Goal: Task Accomplishment & Management: Manage account settings

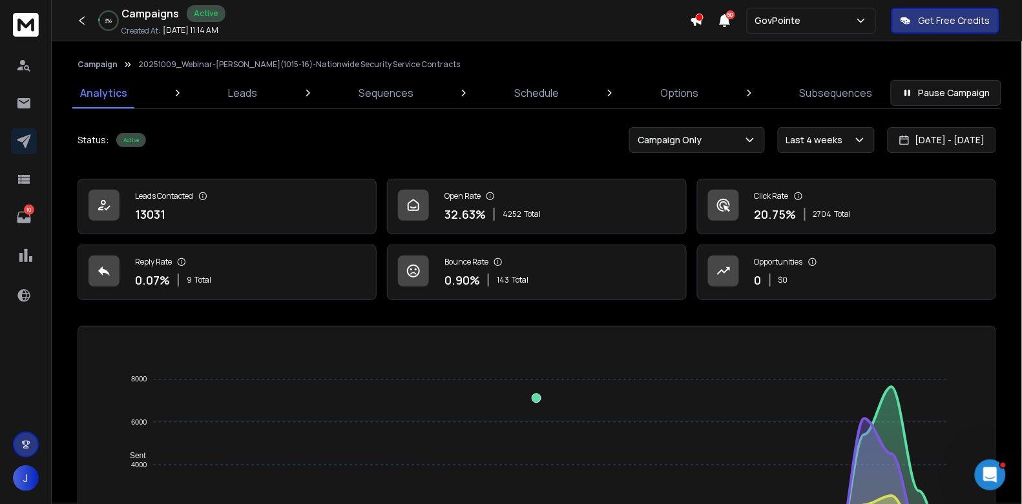
drag, startPoint x: 101, startPoint y: 67, endPoint x: 59, endPoint y: 132, distance: 77.6
click at [76, 102] on div "Campaign 20251009_Webinar-[PERSON_NAME](1015-16)-Nationwide Security Service Co…" at bounding box center [536, 81] width 929 height 55
click at [96, 63] on button "Campaign" at bounding box center [98, 64] width 40 height 10
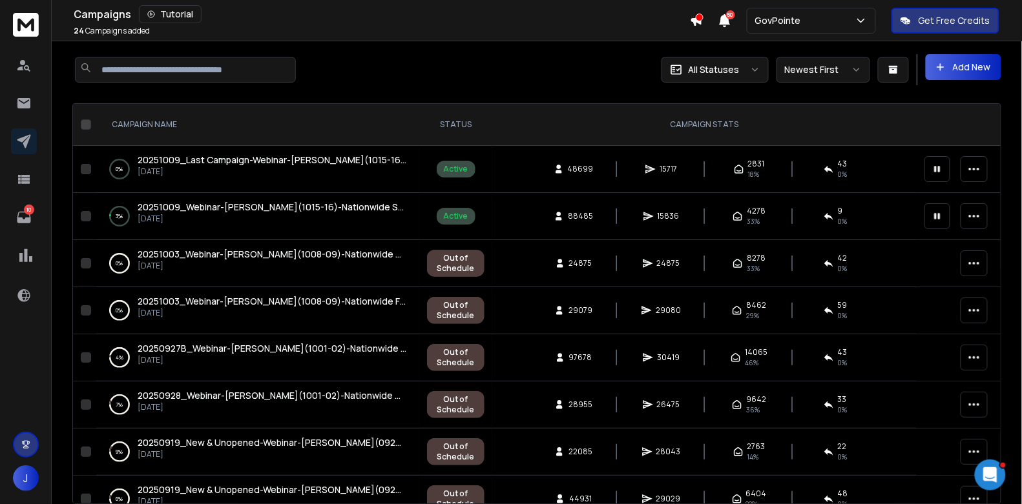
click at [296, 158] on span "20251009_Last Campaign-Webinar-[PERSON_NAME](1015-16)-Nationwide Facility Suppo…" at bounding box center [354, 160] width 433 height 12
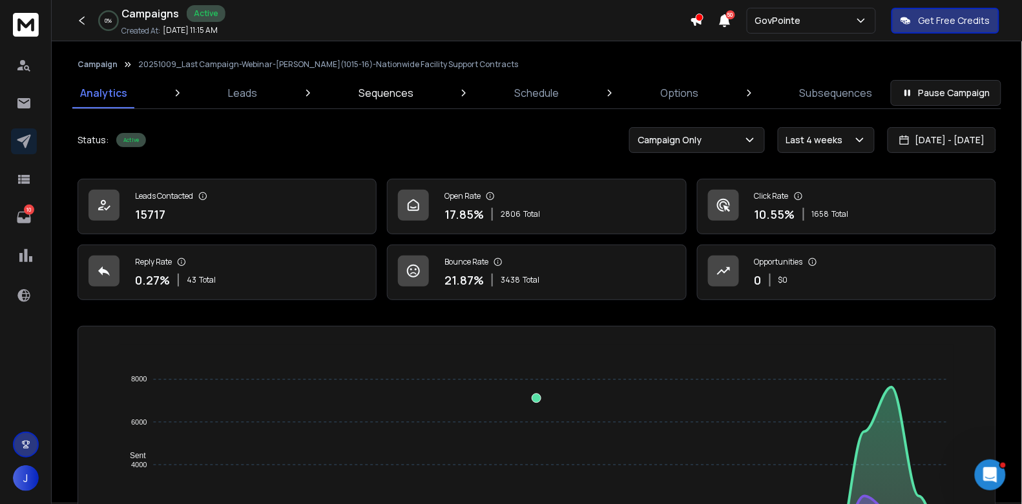
click at [385, 88] on p "Sequences" at bounding box center [385, 93] width 55 height 16
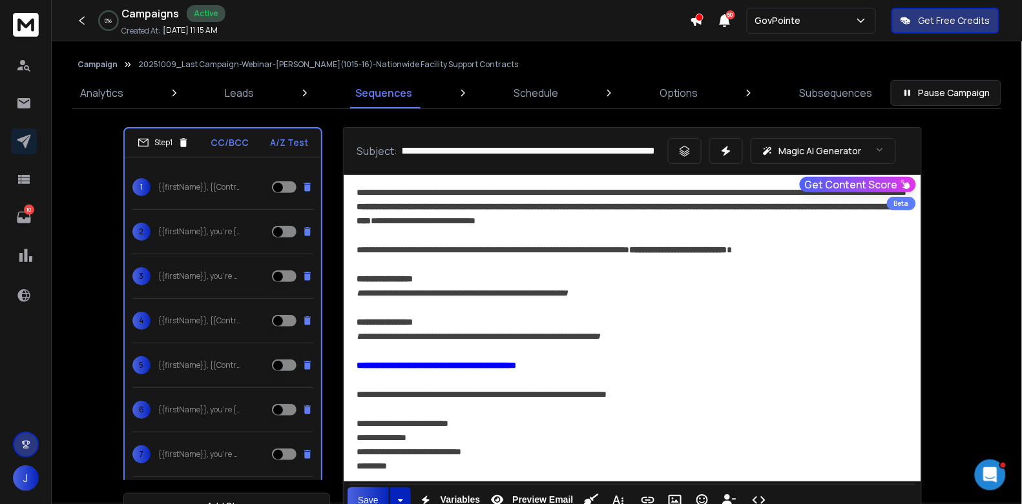
scroll to position [192, 0]
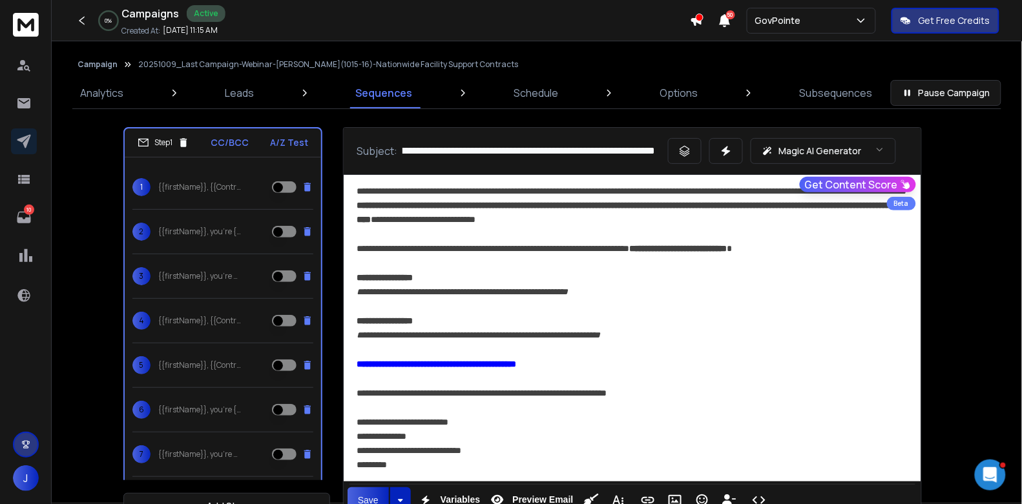
click at [437, 367] on strong "**********" at bounding box center [437, 364] width 160 height 9
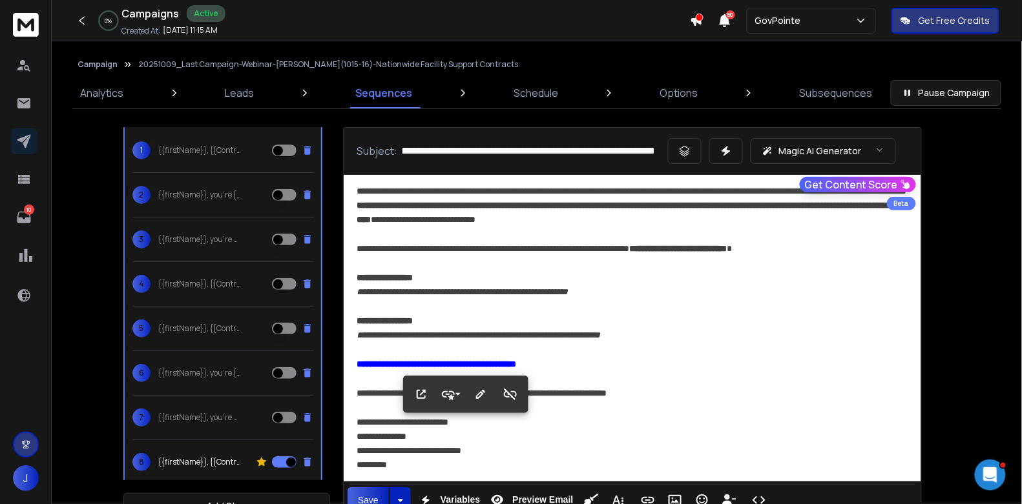
scroll to position [27, 0]
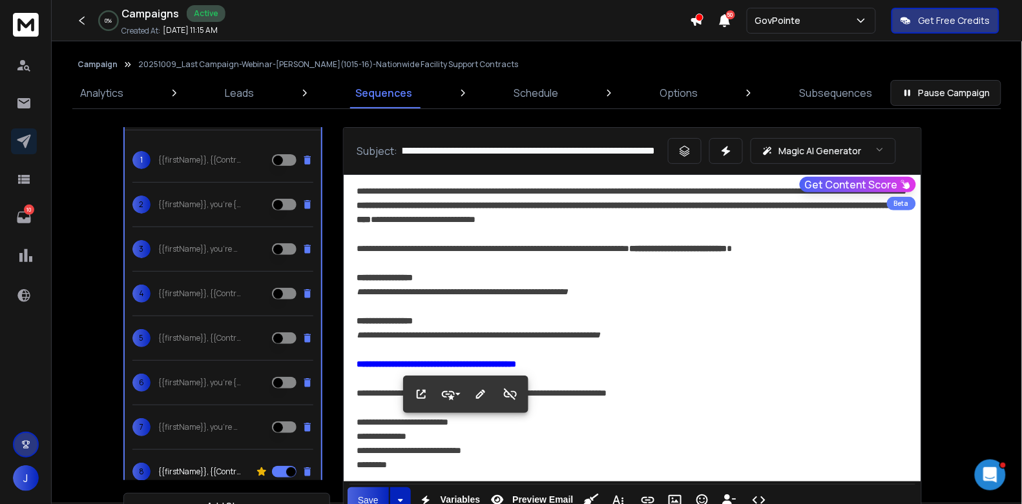
click at [983, 397] on div "Step 1 CC/BCC A/Z Test 1 {{firstName}}, {{Contracts Not Advertised}} of {{NAICS…" at bounding box center [536, 323] width 929 height 402
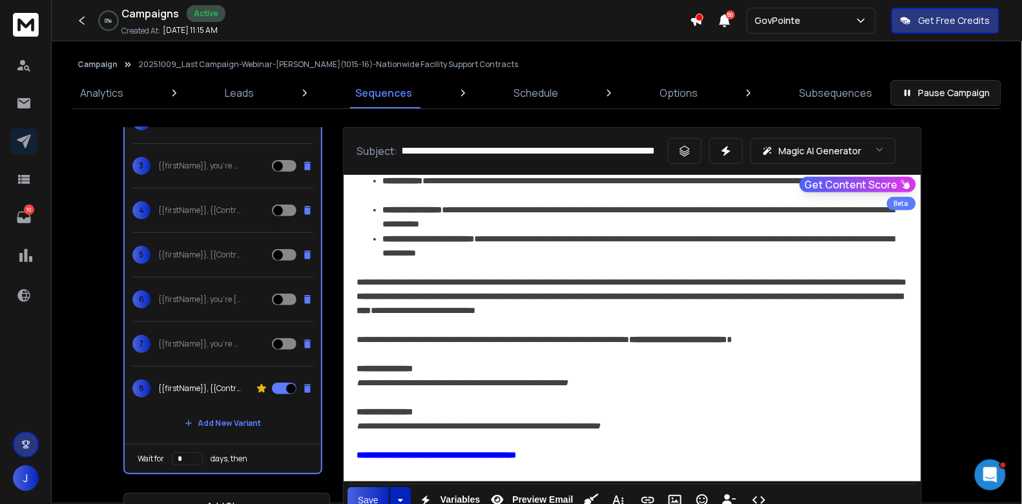
scroll to position [0, 0]
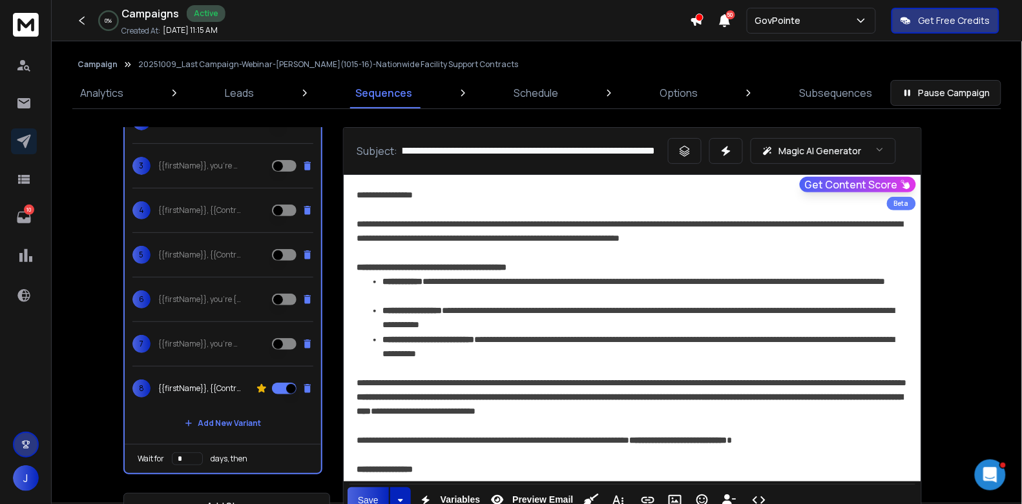
click at [200, 386] on p "{{firstName}}, {{Contracts Not Advertised}} of facility support contracts ({{Hi…" at bounding box center [199, 389] width 83 height 10
type input "**********"
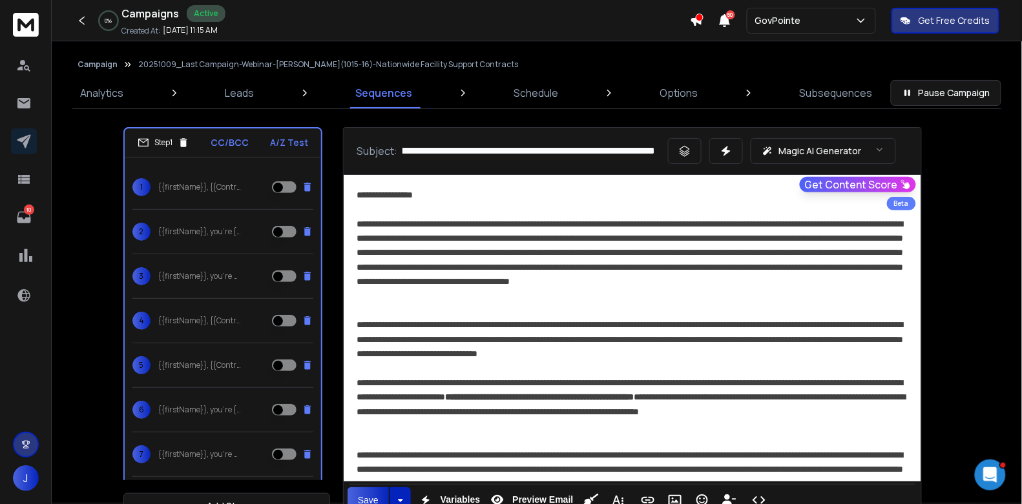
click at [282, 189] on button "button" at bounding box center [284, 187] width 25 height 12
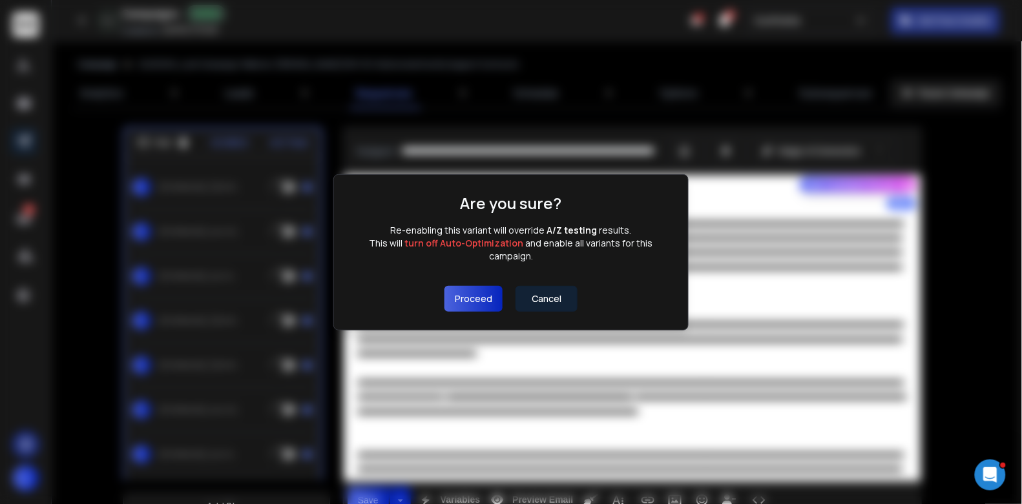
click at [391, 262] on div "Are you sure? Re-enabling this variant will override A/Z testing results. This …" at bounding box center [511, 252] width 318 height 119
type input "**********"
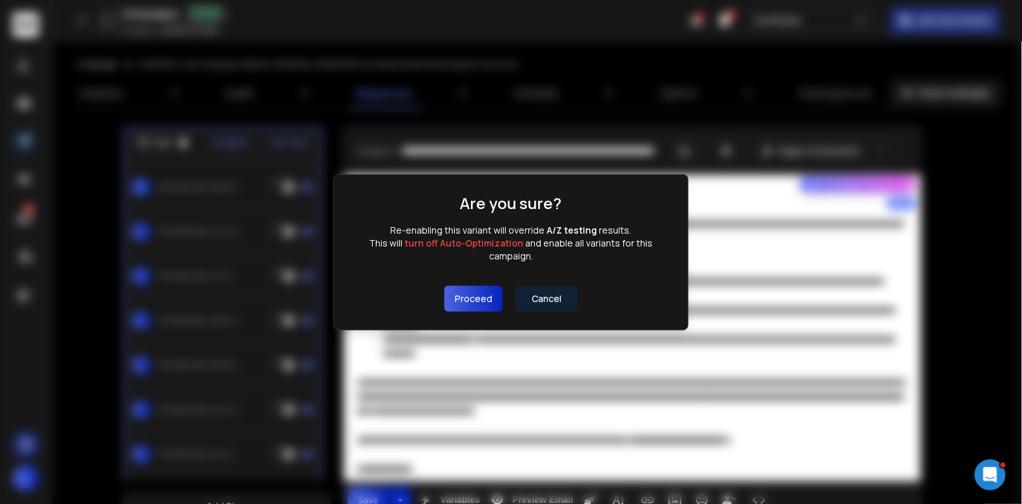
click at [472, 296] on button "Proceed" at bounding box center [473, 299] width 58 height 26
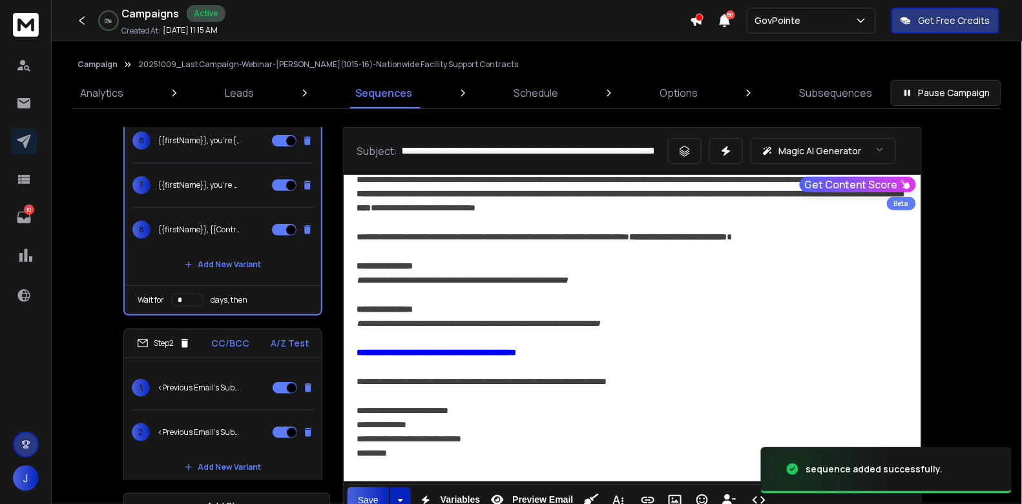
scroll to position [203, 0]
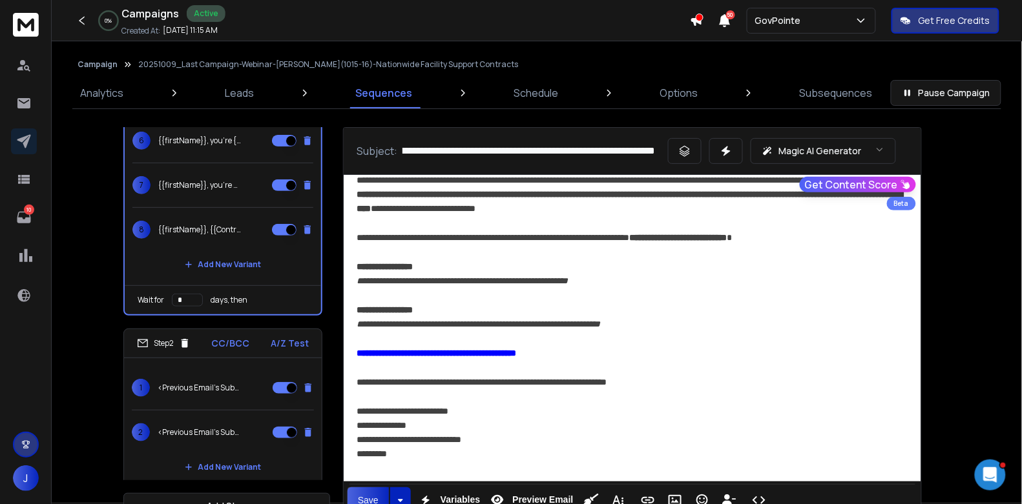
click at [510, 356] on strong "**********" at bounding box center [437, 353] width 160 height 9
click at [424, 387] on icon "button" at bounding box center [421, 383] width 9 height 9
click at [240, 95] on p "Leads" at bounding box center [239, 93] width 29 height 16
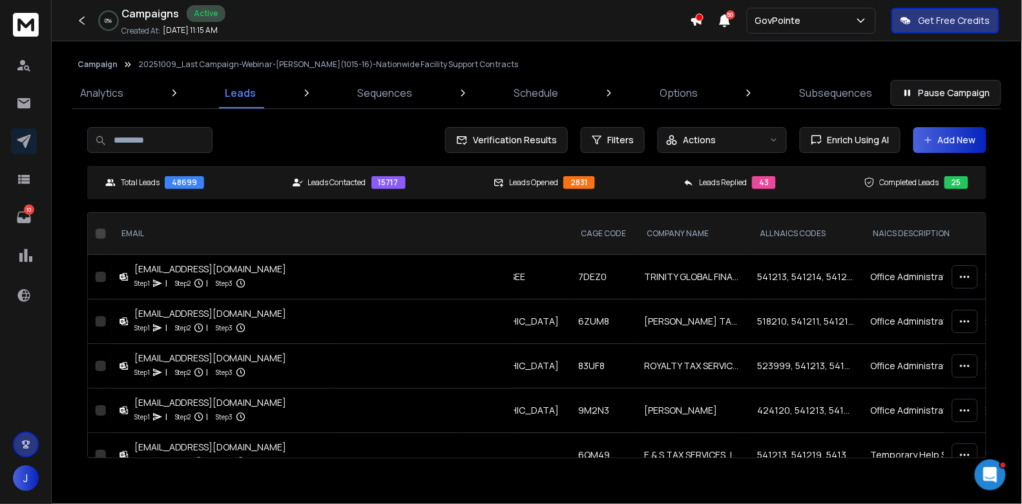
scroll to position [0, 566]
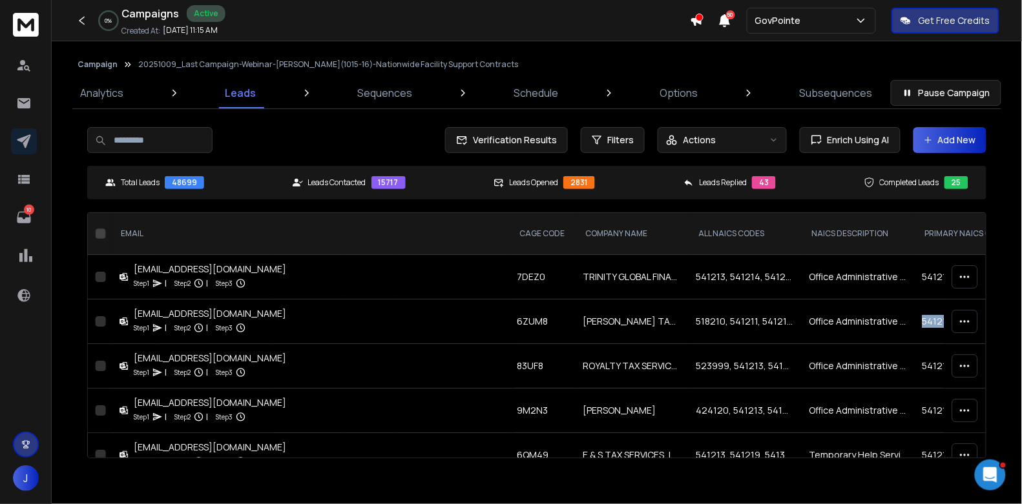
drag, startPoint x: 635, startPoint y: 322, endPoint x: 665, endPoint y: 324, distance: 29.8
click at [915, 324] on td "541213" at bounding box center [966, 322] width 103 height 45
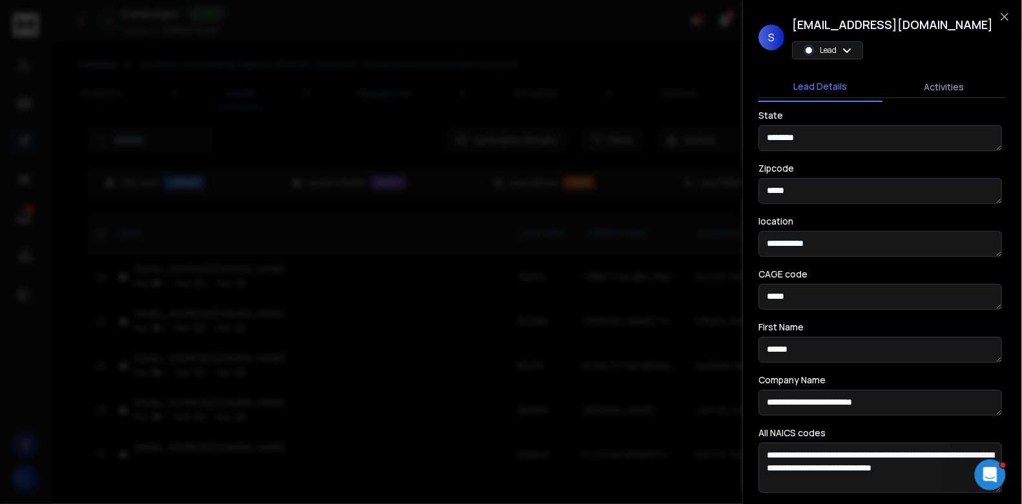
copy td "541213"
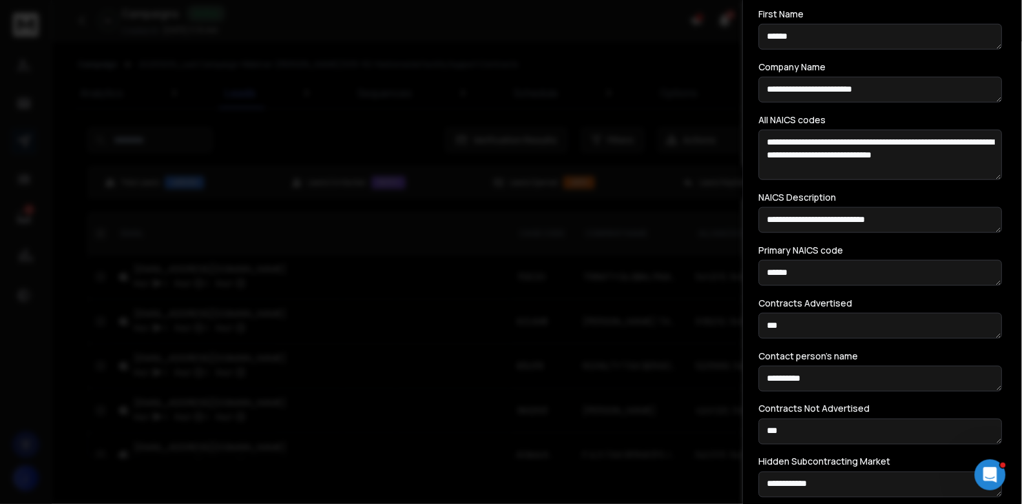
scroll to position [389, 0]
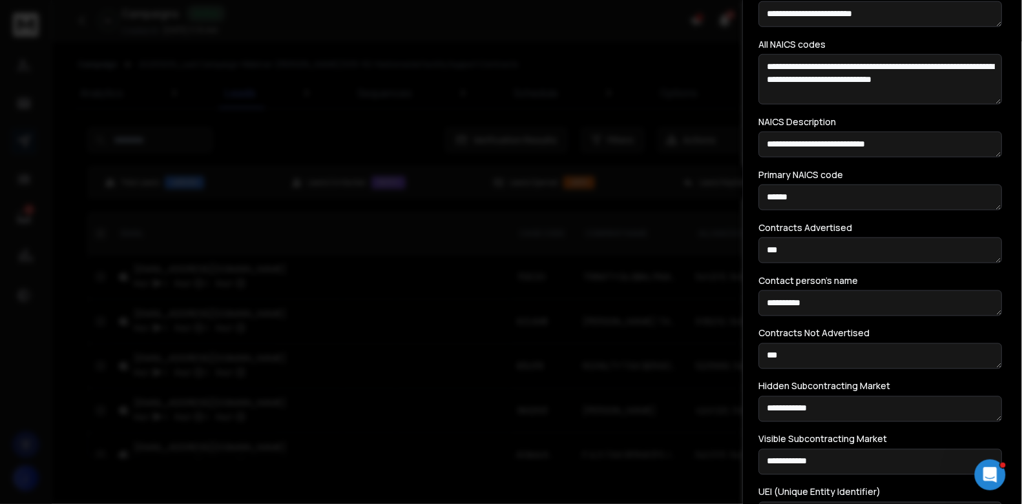
click at [775, 202] on textarea "******" at bounding box center [880, 198] width 243 height 26
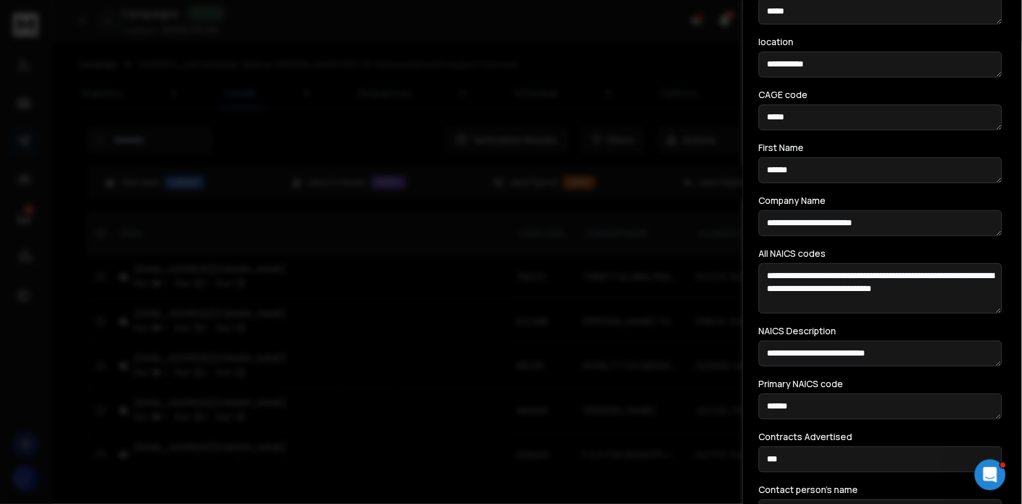
scroll to position [167, 0]
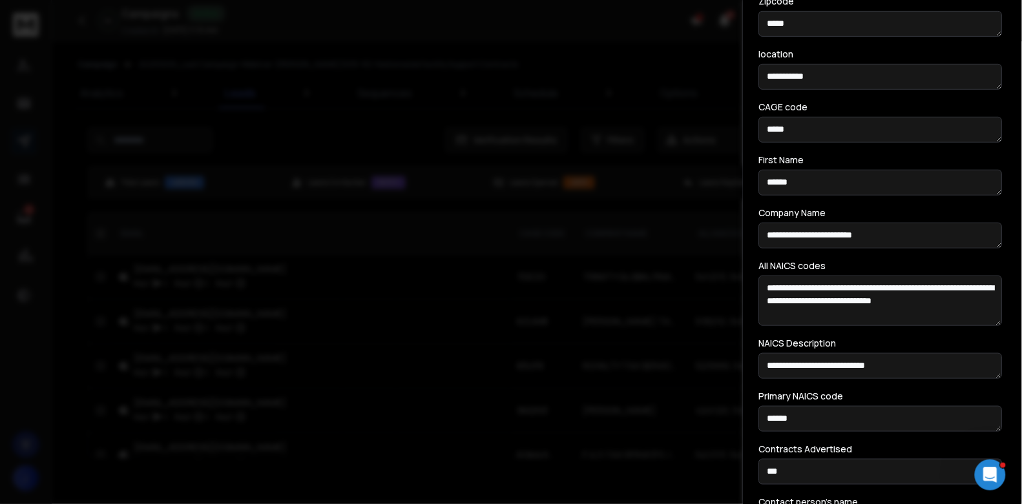
drag, startPoint x: 965, startPoint y: 300, endPoint x: 747, endPoint y: 259, distance: 221.4
click at [763, 286] on textarea "**********" at bounding box center [880, 301] width 243 height 50
click at [323, 324] on div at bounding box center [511, 252] width 1022 height 504
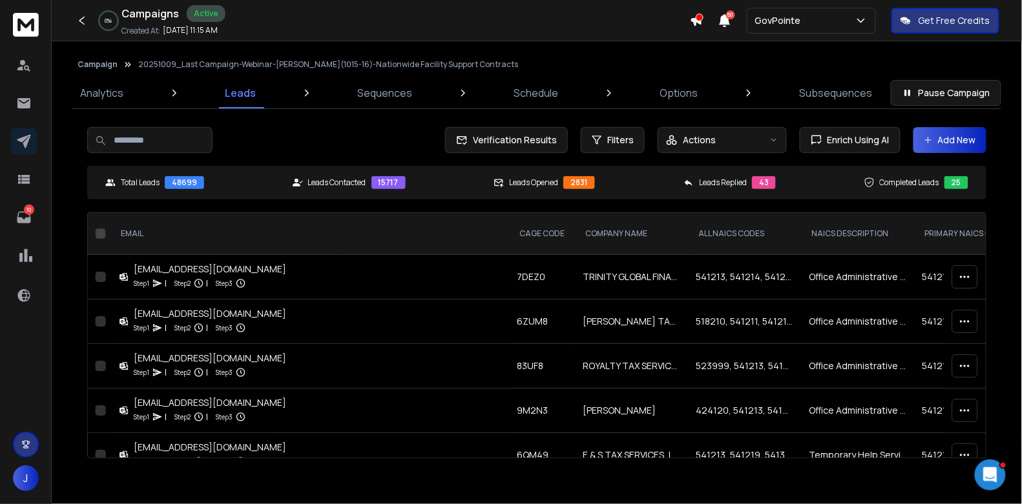
click at [112, 63] on button "Campaign" at bounding box center [98, 64] width 40 height 10
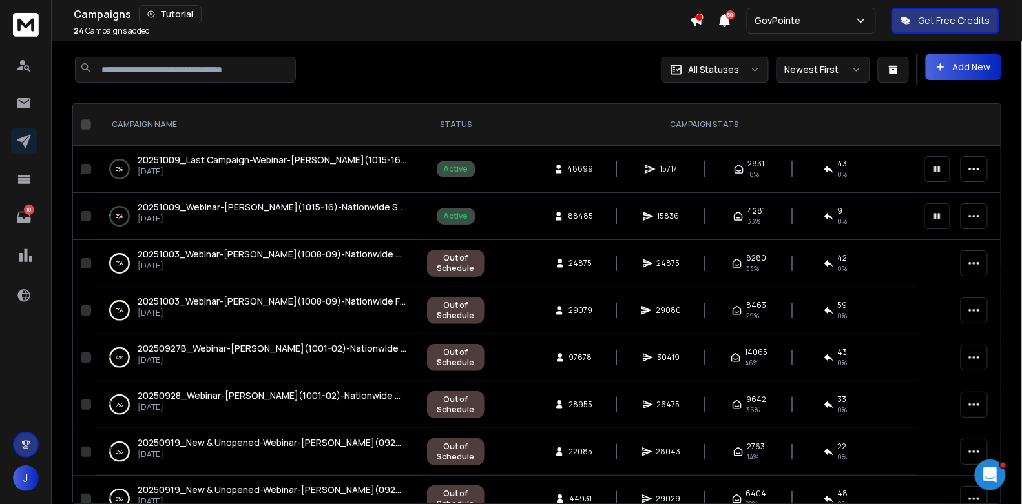
click at [293, 207] on span "20251009_Webinar-[PERSON_NAME](1015-16)-Nationwide Security Service Contracts" at bounding box center [323, 207] width 371 height 12
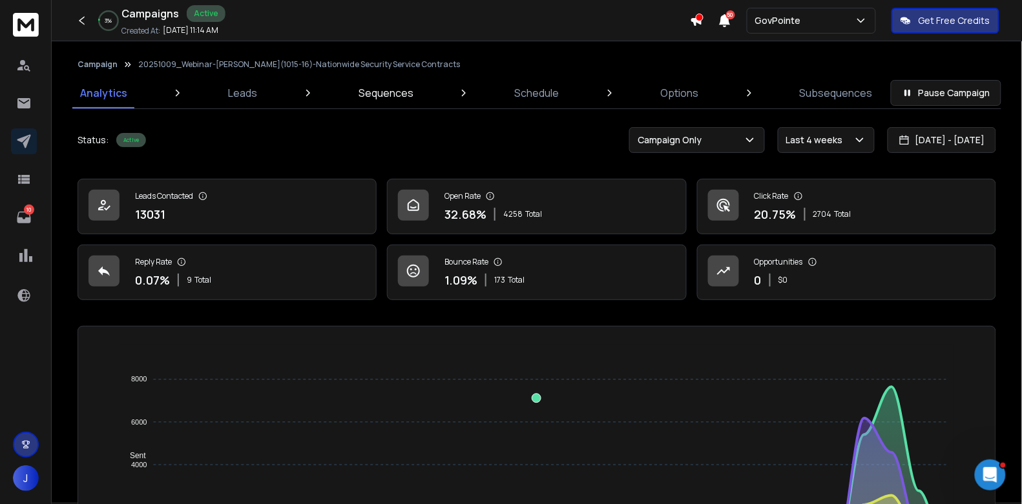
scroll to position [3, 0]
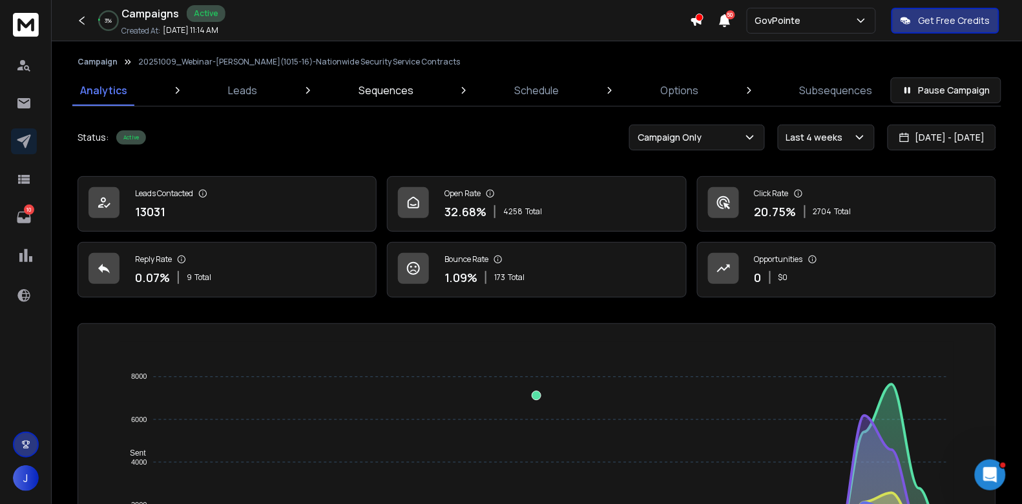
click at [370, 88] on p "Sequences" at bounding box center [385, 91] width 55 height 16
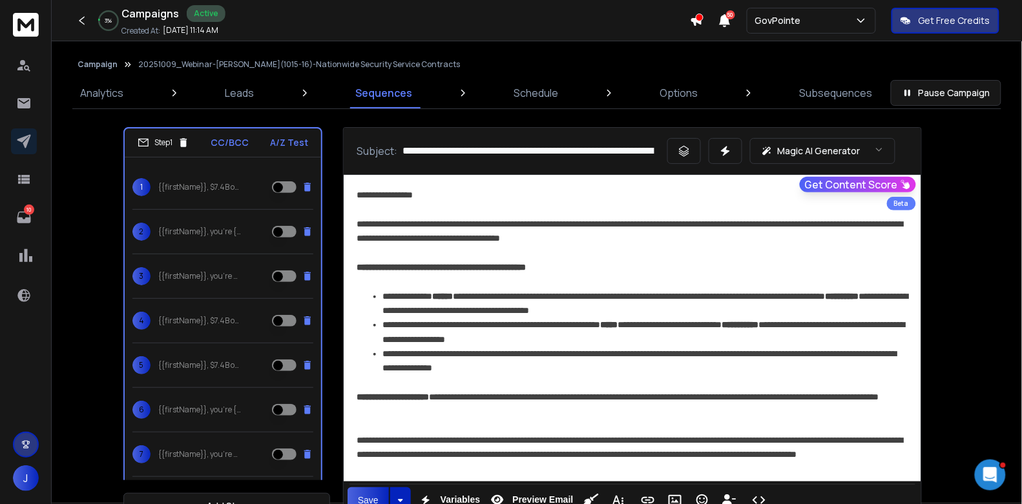
click at [274, 183] on button "button" at bounding box center [284, 187] width 25 height 12
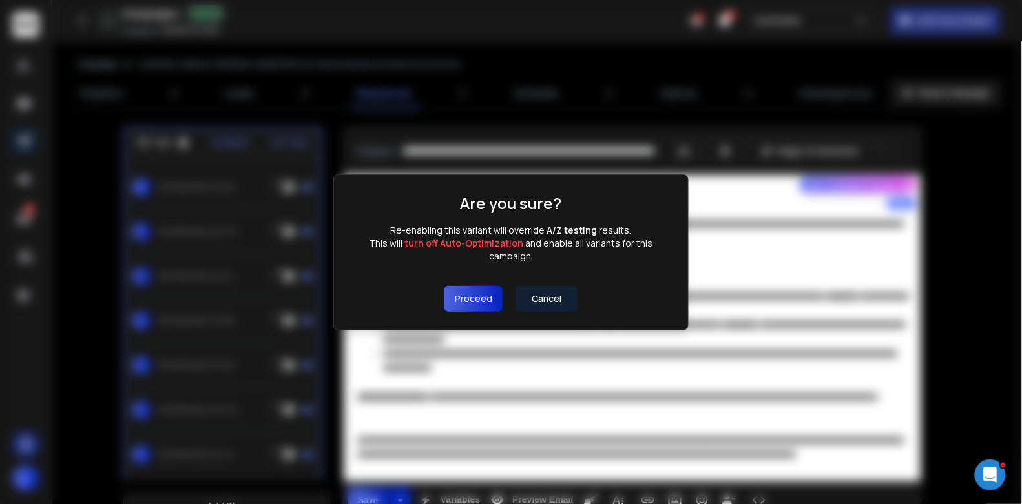
click at [545, 306] on button "Cancel" at bounding box center [546, 299] width 62 height 26
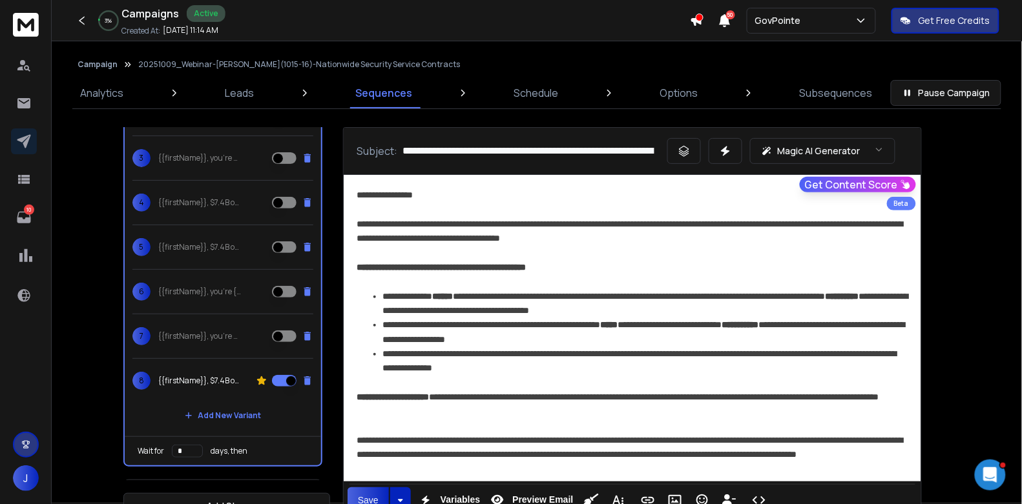
scroll to position [119, 0]
click at [212, 377] on p "{{firstName}}, $7.4B of Security & Systems subcontracts were {never posted for …" at bounding box center [199, 380] width 83 height 10
type input "**********"
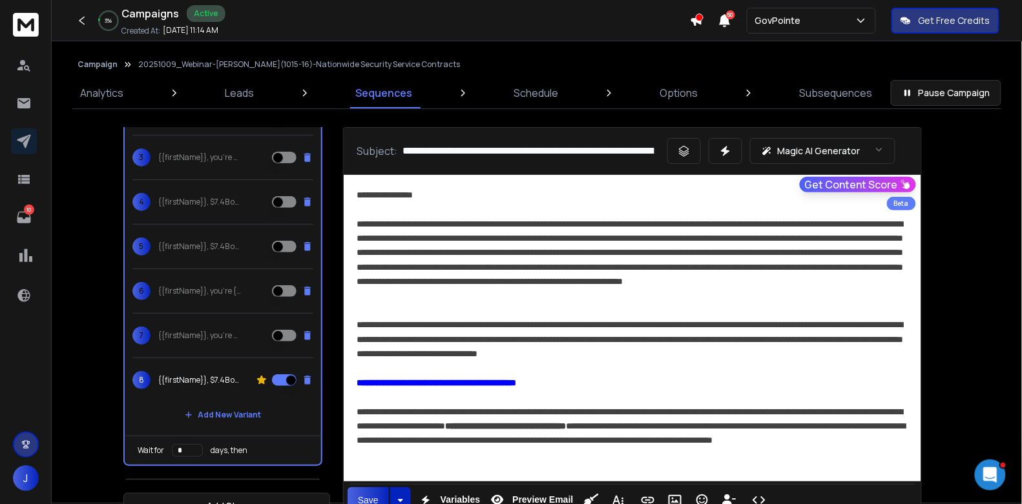
scroll to position [0, 0]
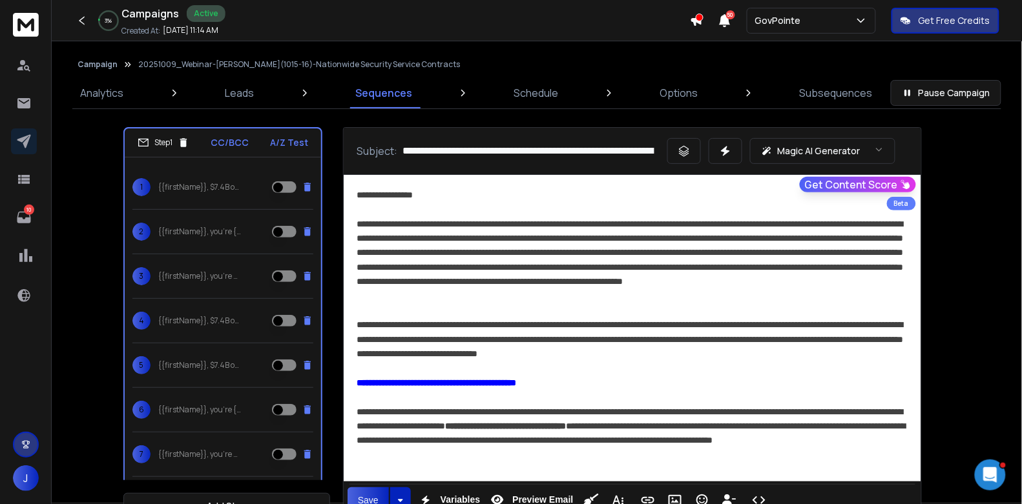
click at [276, 187] on button "button" at bounding box center [284, 187] width 25 height 12
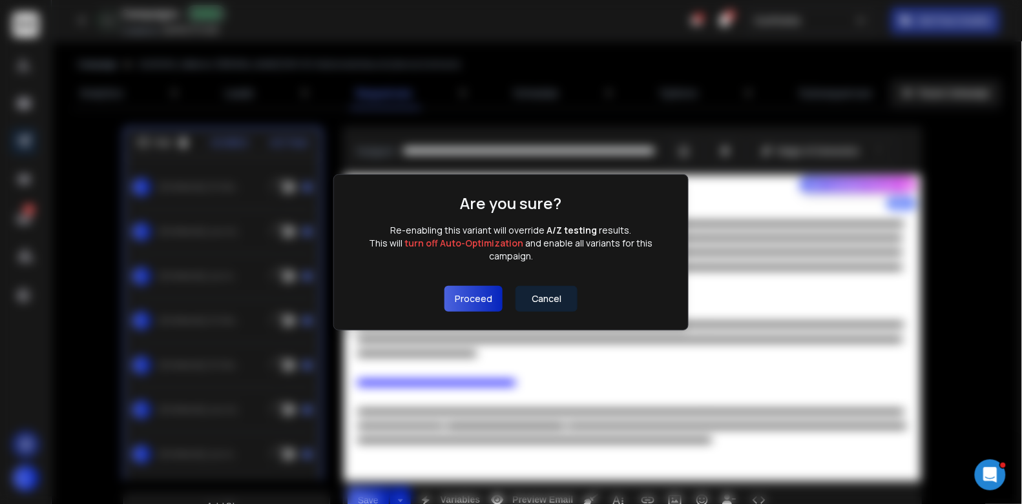
click at [470, 311] on div "Proceed Cancel" at bounding box center [510, 299] width 133 height 26
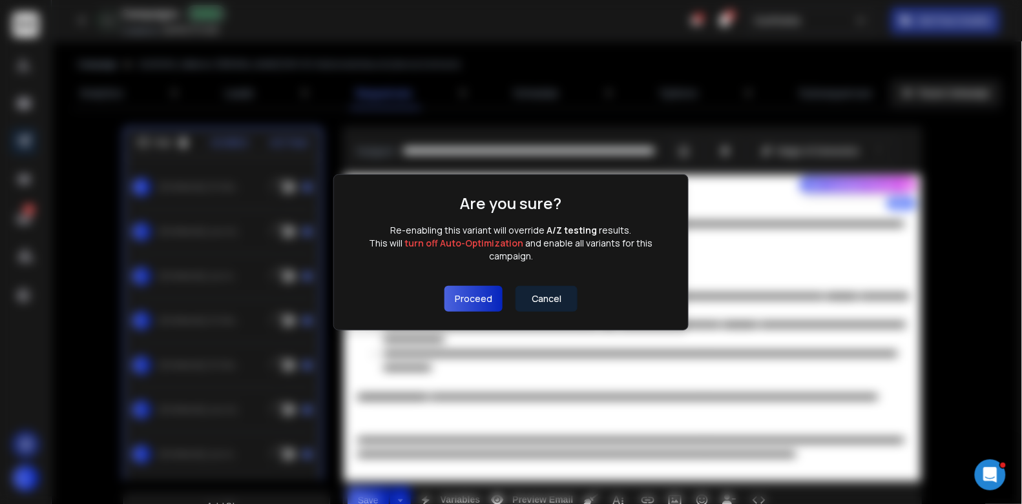
click at [471, 300] on button "Proceed" at bounding box center [473, 299] width 58 height 26
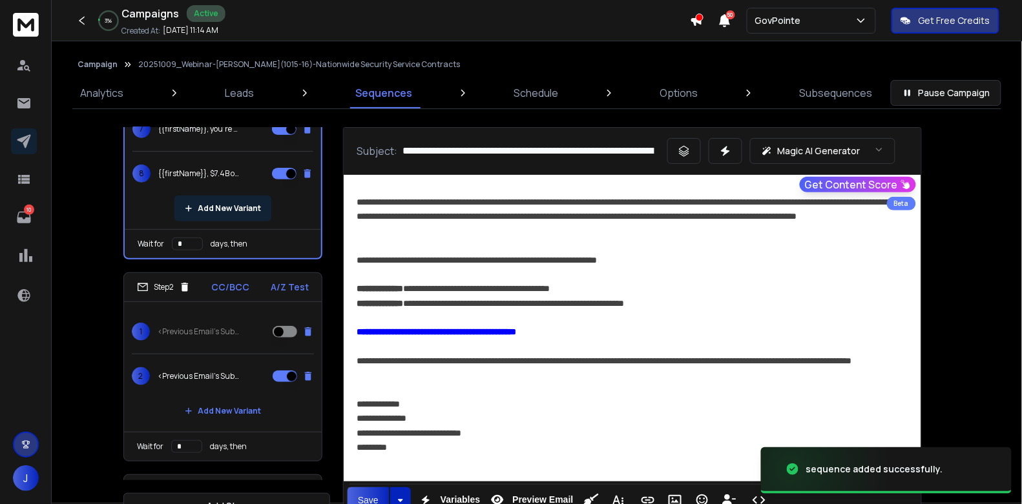
scroll to position [233, 0]
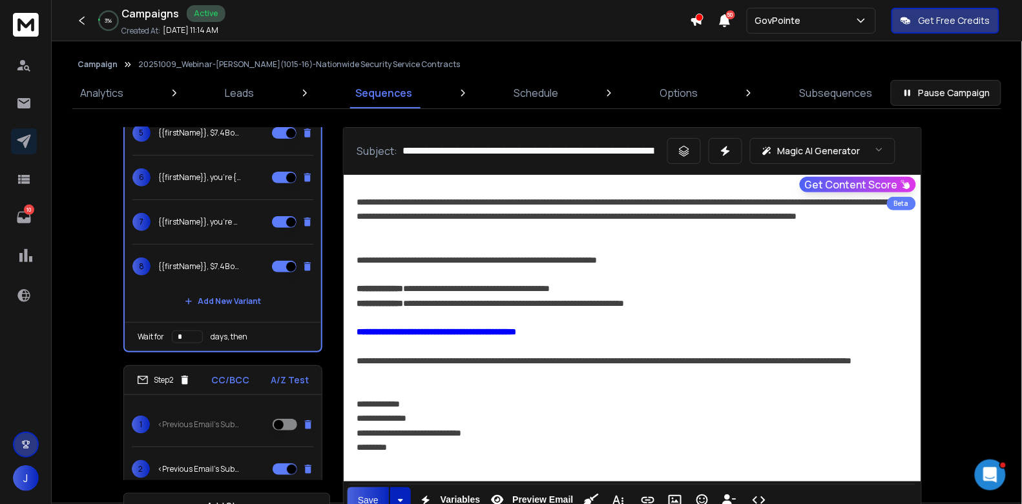
click at [194, 262] on p "{{firstName}}, $7.4B of Security & Systems subcontracts were {never posted for …" at bounding box center [199, 267] width 83 height 10
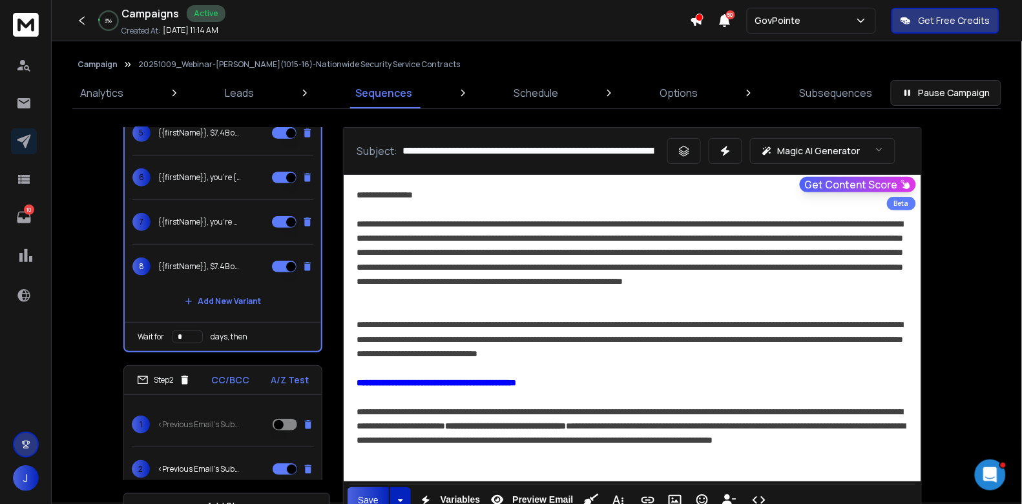
click at [462, 382] on strong "**********" at bounding box center [437, 382] width 160 height 9
click at [419, 412] on icon "button" at bounding box center [421, 414] width 16 height 16
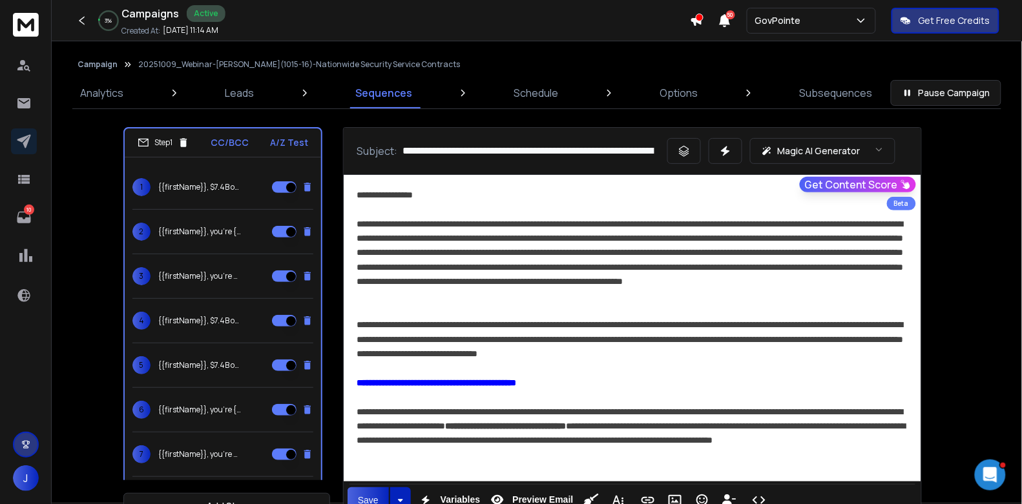
click at [207, 186] on p "{{firstName}}, $7.4B of Security & Systems subcontracts {never hit|aren’t liste…" at bounding box center [199, 187] width 83 height 10
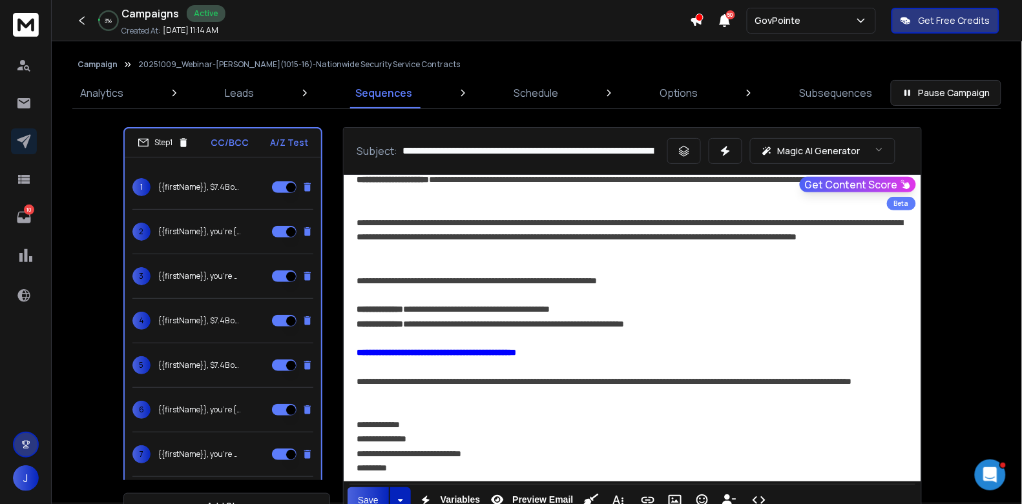
scroll to position [291, 0]
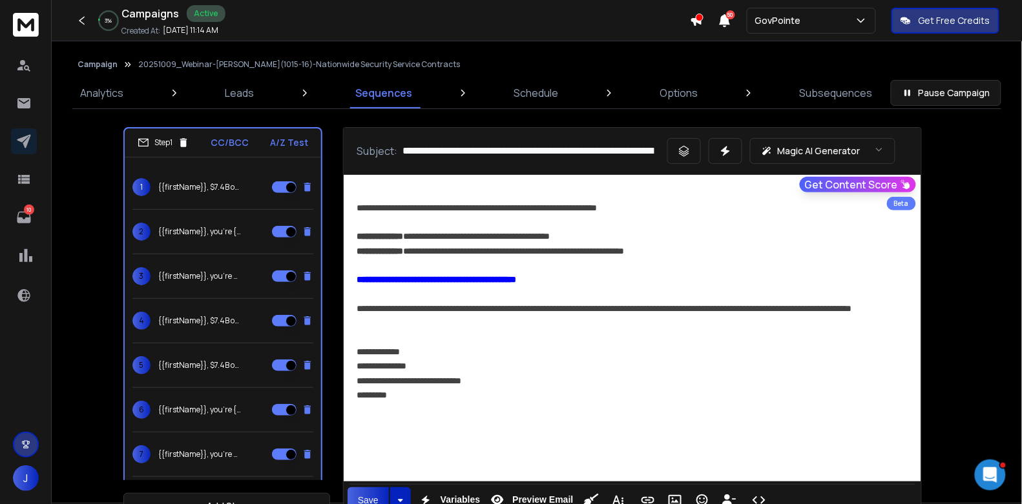
click at [408, 283] on strong "**********" at bounding box center [437, 279] width 160 height 9
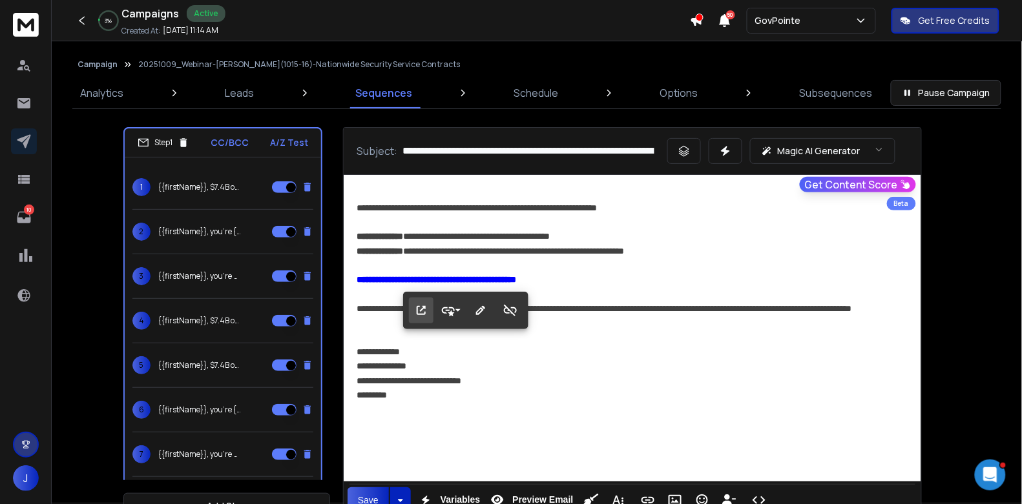
click at [419, 313] on icon "button" at bounding box center [421, 311] width 16 height 16
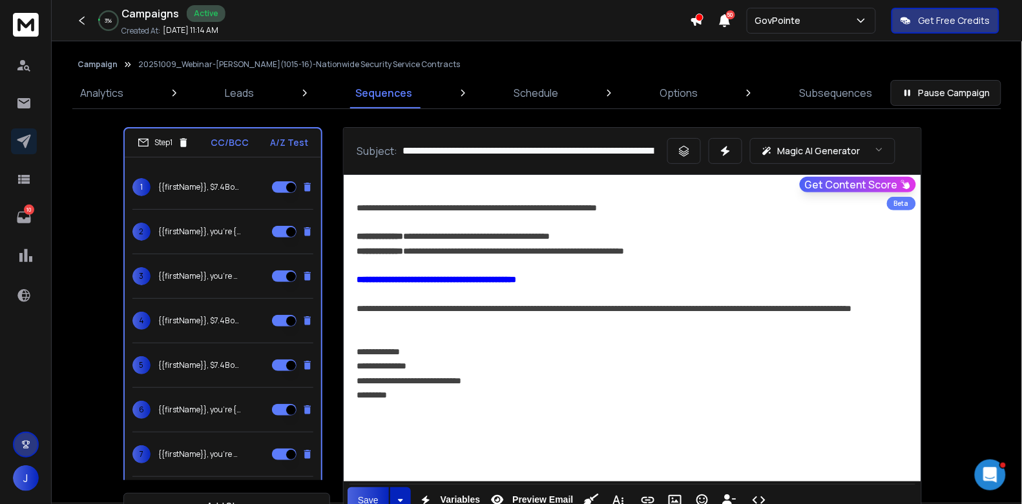
click at [220, 233] on p "{{firstName}}, you’re {missing out on|not seeing|locked out of} $7.4B in Securi…" at bounding box center [199, 232] width 83 height 10
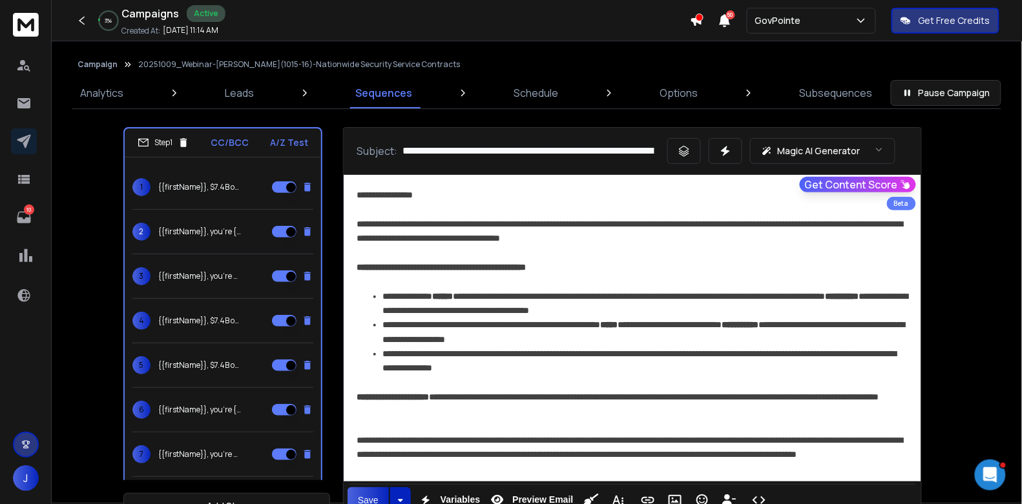
click at [214, 183] on p "{{firstName}}, $7.4B of Security & Systems subcontracts {never hit|aren’t liste…" at bounding box center [199, 187] width 83 height 10
type input "**********"
click at [214, 183] on p "{{firstName}}, $7.4B of Security & Systems subcontracts {never hit|aren’t liste…" at bounding box center [199, 187] width 83 height 10
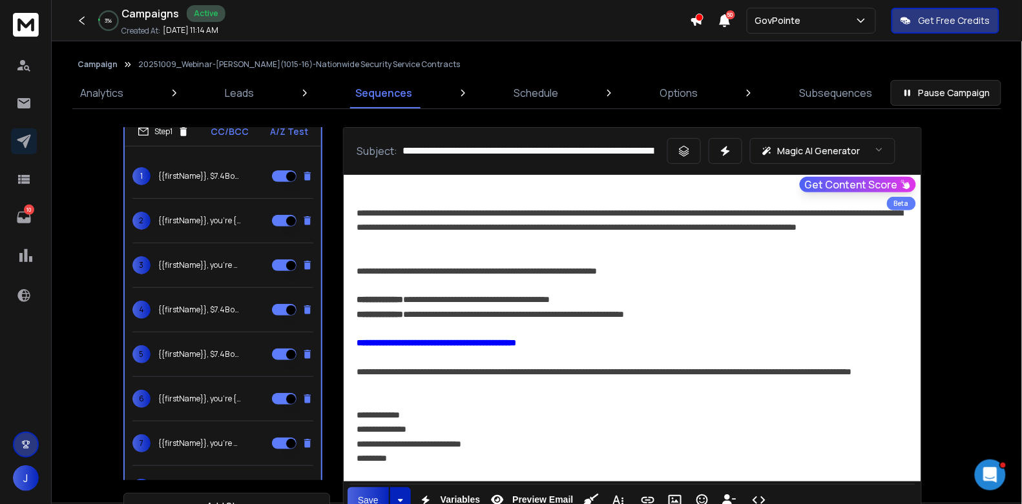
scroll to position [19, 0]
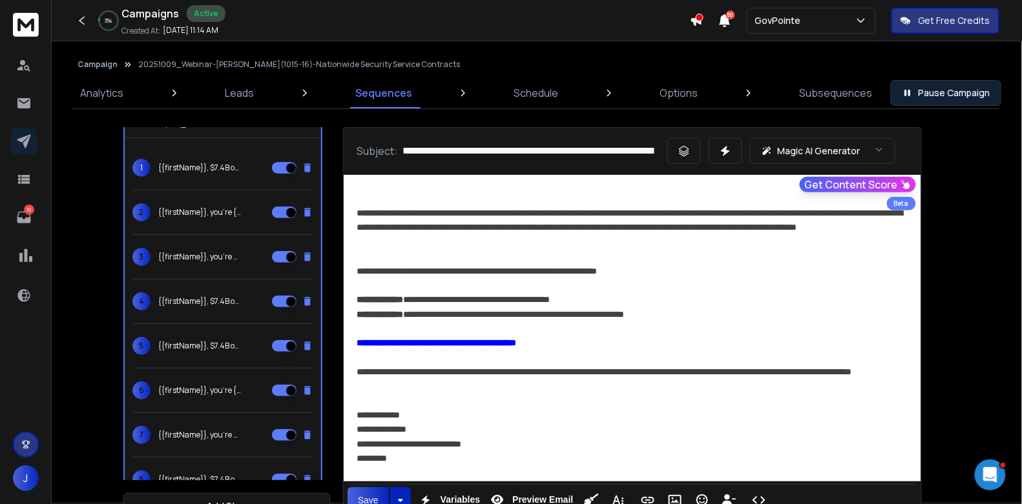
click at [968, 92] on button "Pause Campaign" at bounding box center [946, 93] width 110 height 26
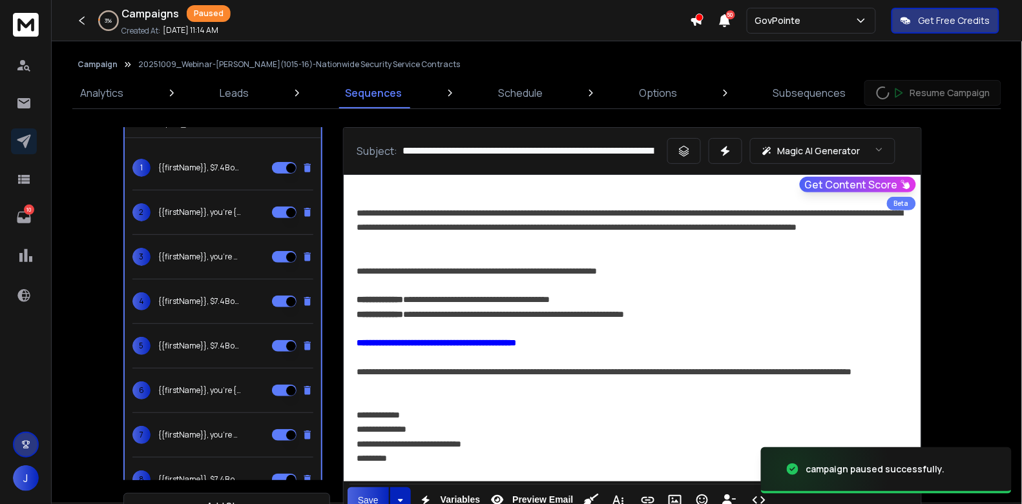
click at [96, 60] on button "Campaign" at bounding box center [98, 64] width 40 height 10
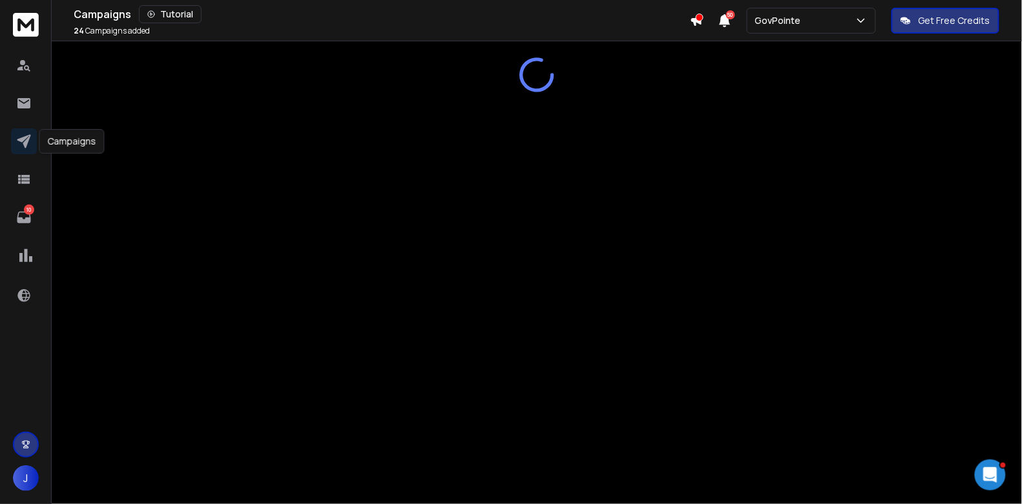
click at [23, 138] on icon at bounding box center [24, 142] width 14 height 14
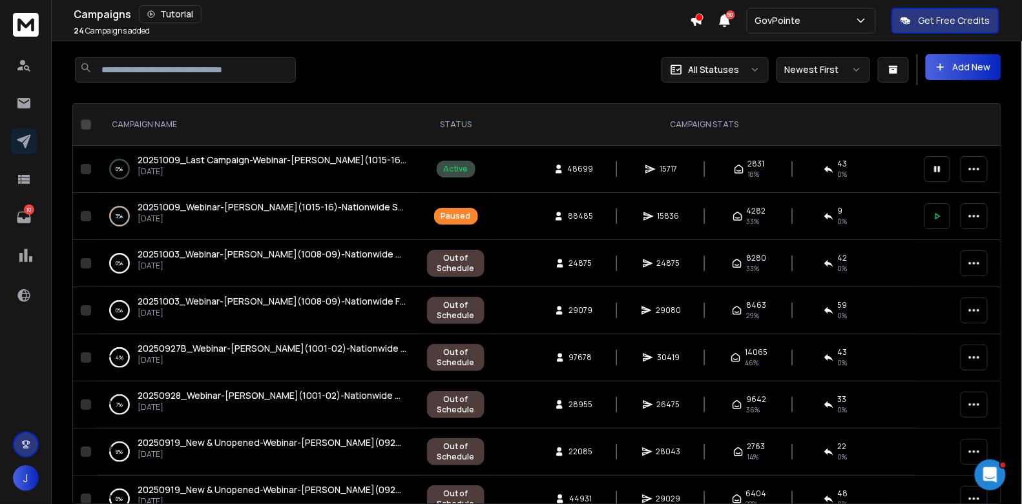
click at [337, 157] on span "20251009_Last Campaign-Webinar-[PERSON_NAME](1015-16)-Nationwide Facility Suppo…" at bounding box center [354, 160] width 433 height 12
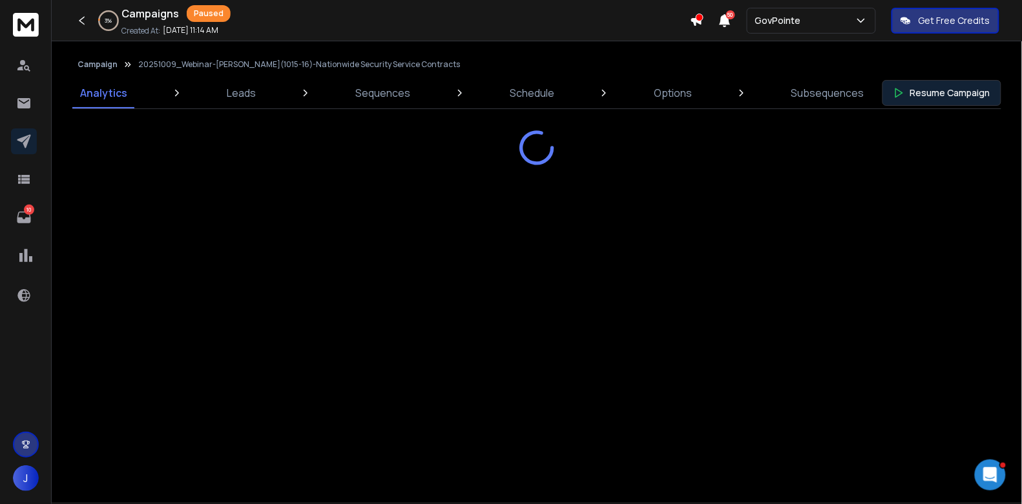
click at [934, 93] on button "Resume Campaign" at bounding box center [941, 93] width 119 height 26
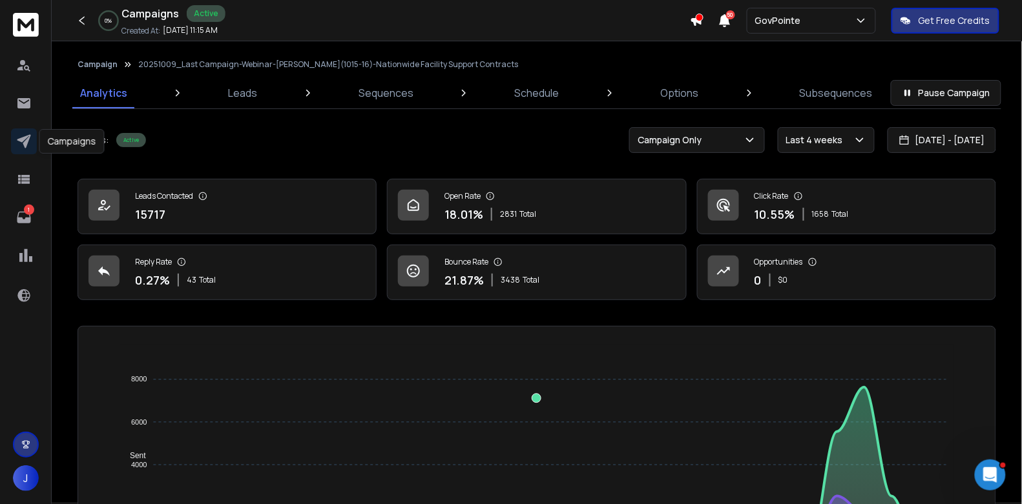
click at [29, 140] on icon at bounding box center [24, 142] width 16 height 16
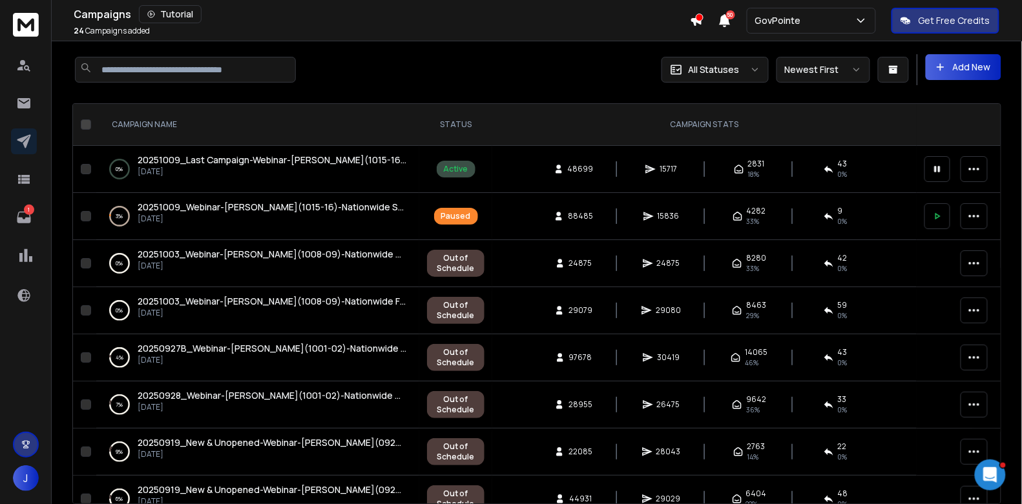
click at [935, 166] on icon at bounding box center [938, 169] width 6 height 6
click at [253, 210] on span "20251009_Webinar-[PERSON_NAME](1015-16)-Nationwide Security Service Contracts" at bounding box center [323, 207] width 371 height 12
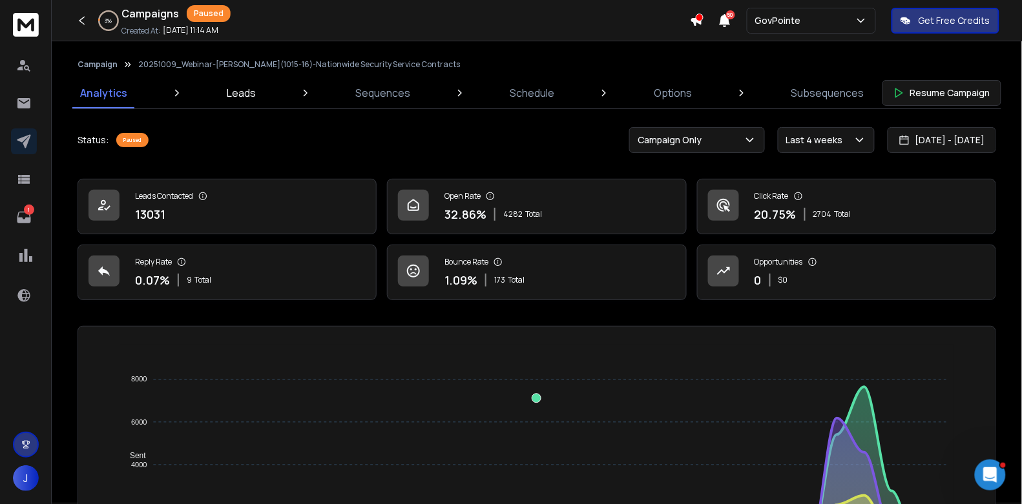
click at [249, 94] on p "Leads" at bounding box center [241, 93] width 29 height 16
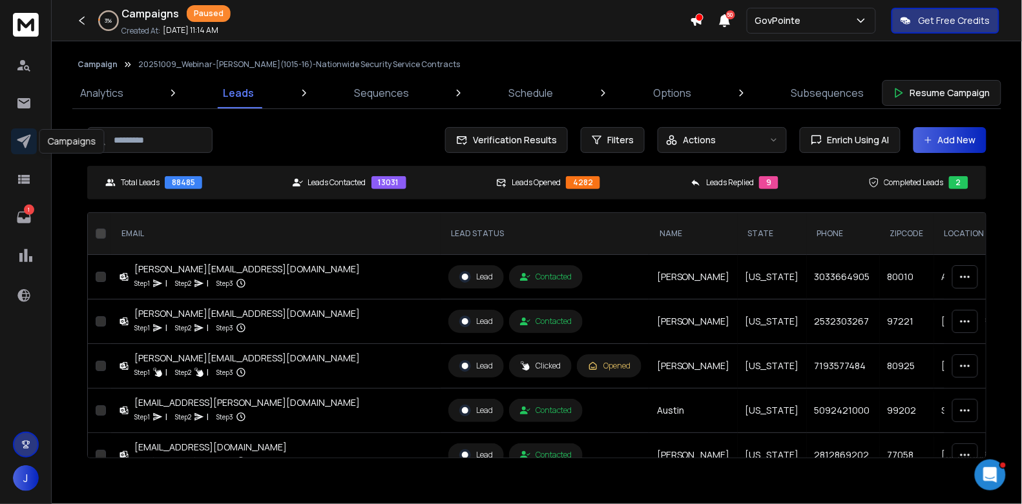
click at [23, 140] on icon at bounding box center [24, 142] width 14 height 14
